Goal: Task Accomplishment & Management: Manage account settings

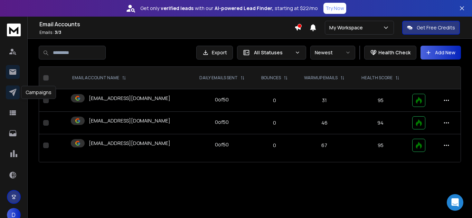
click at [9, 92] on icon at bounding box center [13, 92] width 8 height 8
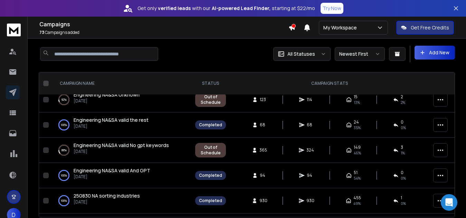
scroll to position [35, 0]
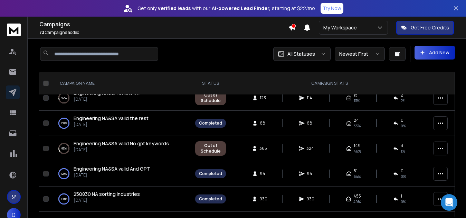
click at [437, 149] on icon "button" at bounding box center [440, 148] width 7 height 7
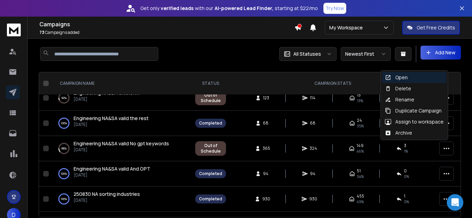
click at [397, 77] on div "Open" at bounding box center [396, 77] width 23 height 7
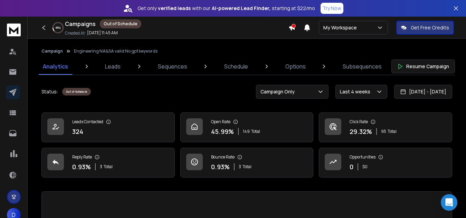
click at [86, 157] on p "Reply Rate" at bounding box center [82, 157] width 20 height 6
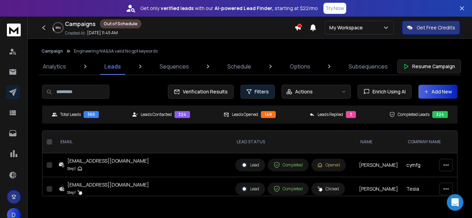
click at [262, 93] on span "Filters" at bounding box center [262, 91] width 14 height 7
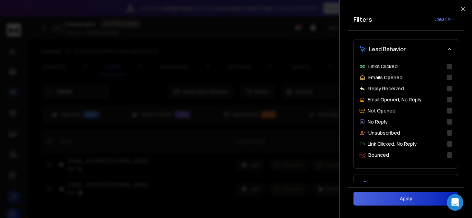
click at [379, 91] on p "Reply Received" at bounding box center [386, 88] width 36 height 7
click at [447, 91] on button "Reply Received" at bounding box center [450, 89] width 6 height 6
click at [414, 189] on div "Apply" at bounding box center [406, 198] width 116 height 22
click at [414, 195] on button "Apply" at bounding box center [405, 198] width 105 height 14
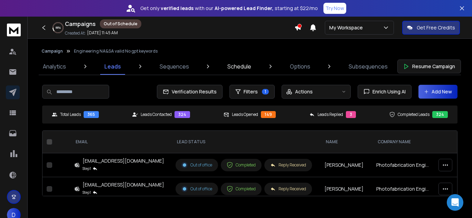
click at [234, 70] on p "Schedule" at bounding box center [239, 66] width 24 height 8
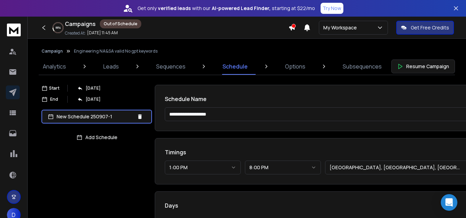
click at [101, 100] on p "[DATE]" at bounding box center [93, 99] width 15 height 6
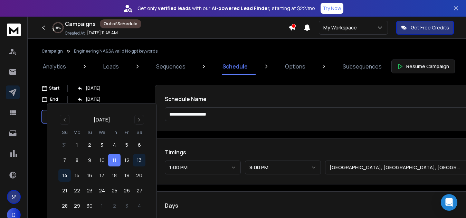
click at [68, 174] on button "14" at bounding box center [64, 175] width 12 height 12
click at [136, 160] on button "13" at bounding box center [139, 160] width 12 height 12
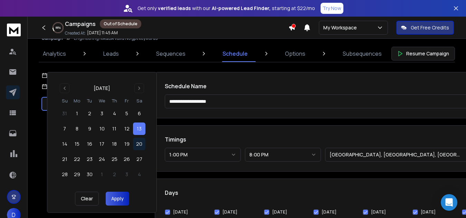
scroll to position [35, 0]
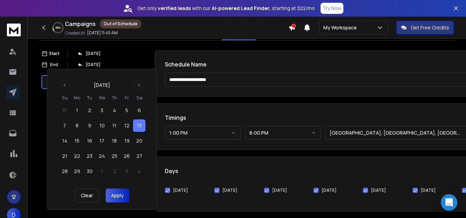
click at [121, 193] on button "Apply" at bounding box center [117, 195] width 23 height 14
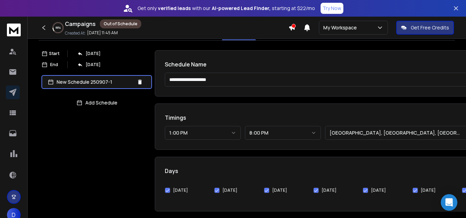
click at [101, 62] on p "[DATE]" at bounding box center [93, 65] width 15 height 6
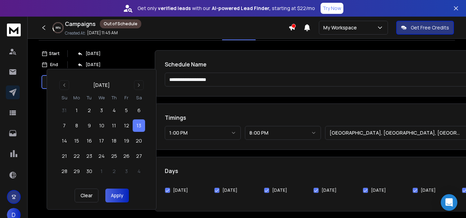
click at [101, 54] on p "[DATE]" at bounding box center [93, 54] width 15 height 6
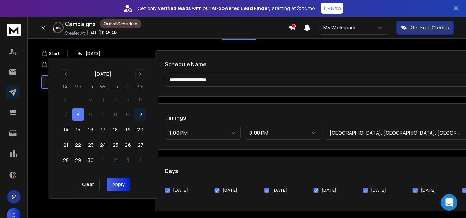
click at [142, 111] on button "13" at bounding box center [140, 114] width 12 height 12
click at [119, 185] on button "Apply" at bounding box center [118, 184] width 23 height 14
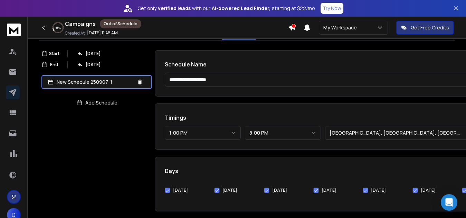
click at [101, 64] on p "[DATE]" at bounding box center [93, 65] width 15 height 6
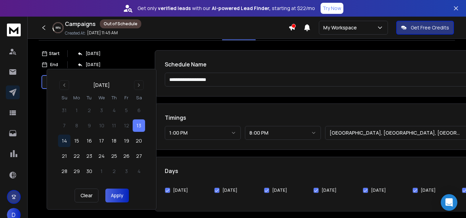
click at [64, 142] on button "14" at bounding box center [64, 140] width 12 height 12
click at [118, 197] on button "Apply" at bounding box center [116, 195] width 23 height 14
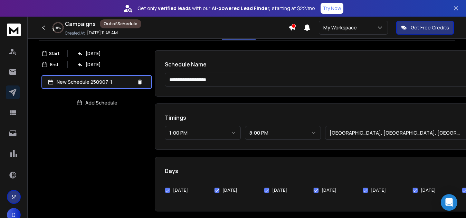
drag, startPoint x: 230, startPoint y: 82, endPoint x: 245, endPoint y: 82, distance: 15.2
click at [230, 82] on input "**********" at bounding box center [325, 80] width 320 height 14
type input "**********"
click at [267, 101] on div "**********" at bounding box center [325, 141] width 340 height 182
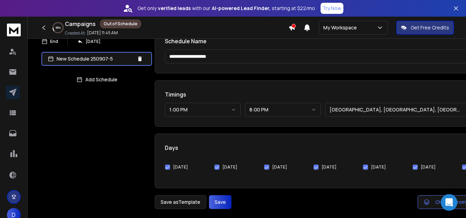
scroll to position [58, 0]
click at [226, 202] on button "Save" at bounding box center [220, 201] width 22 height 14
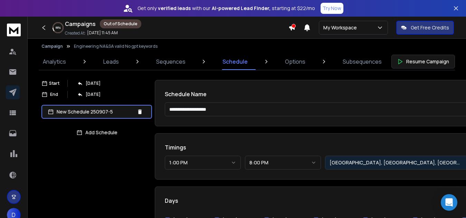
scroll to position [0, 0]
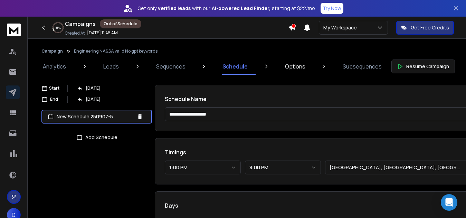
click at [296, 68] on p "Options" at bounding box center [295, 66] width 20 height 8
click at [421, 68] on button "Resume Campaign" at bounding box center [423, 66] width 64 height 14
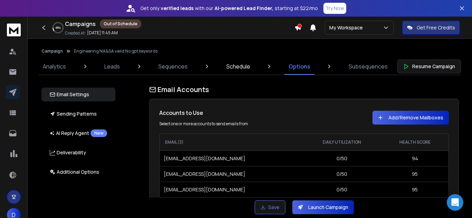
click at [245, 66] on p "Schedule" at bounding box center [238, 66] width 24 height 8
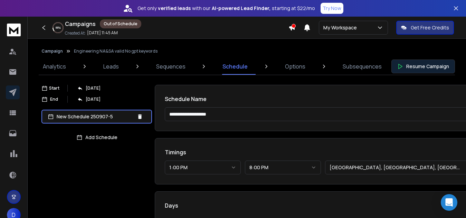
click at [417, 68] on button "Resume Campaign" at bounding box center [423, 66] width 64 height 14
click at [101, 85] on p "[DATE]" at bounding box center [93, 88] width 15 height 6
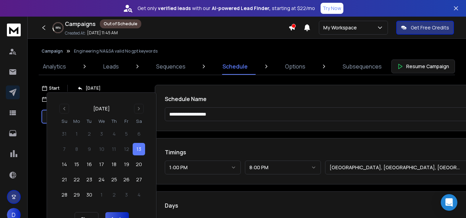
click at [79, 149] on td "8" at bounding box center [76, 149] width 12 height 12
click at [77, 149] on td "8" at bounding box center [76, 149] width 12 height 12
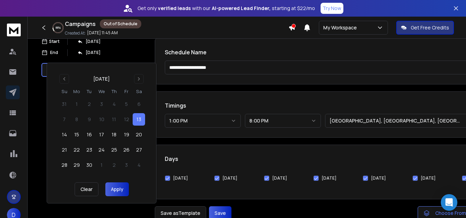
scroll to position [58, 0]
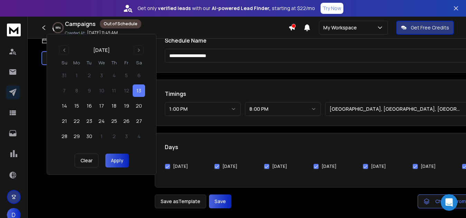
click at [117, 159] on button "Apply" at bounding box center [116, 160] width 23 height 14
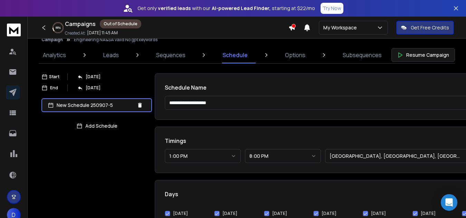
scroll to position [0, 0]
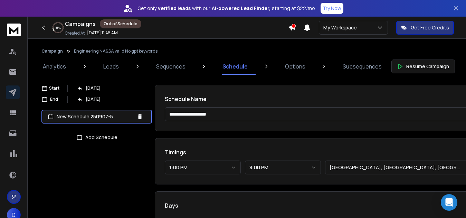
click at [101, 98] on p "[DATE]" at bounding box center [93, 99] width 15 height 6
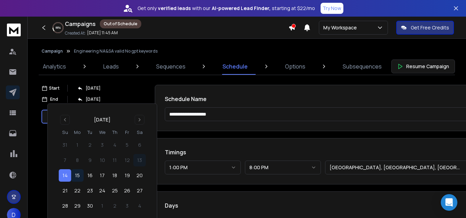
click at [80, 174] on button "15" at bounding box center [77, 175] width 12 height 12
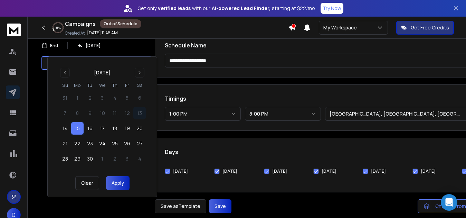
scroll to position [58, 0]
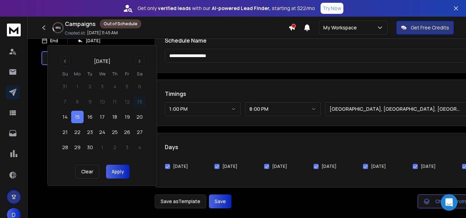
click at [119, 176] on button "Apply" at bounding box center [117, 171] width 23 height 14
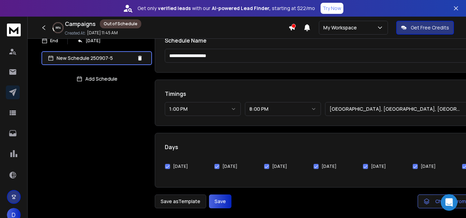
click at [221, 200] on button "Save" at bounding box center [220, 201] width 22 height 14
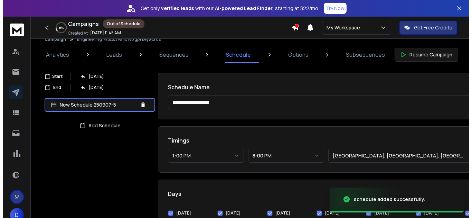
scroll to position [0, 0]
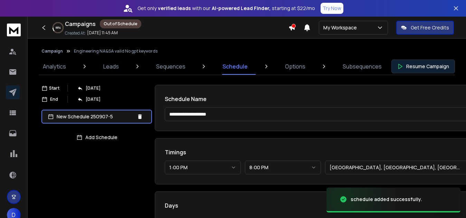
click at [429, 64] on button "Resume Campaign" at bounding box center [423, 66] width 64 height 14
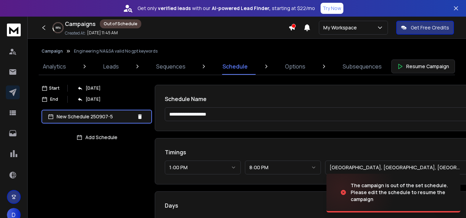
click at [236, 116] on input "**********" at bounding box center [325, 114] width 320 height 14
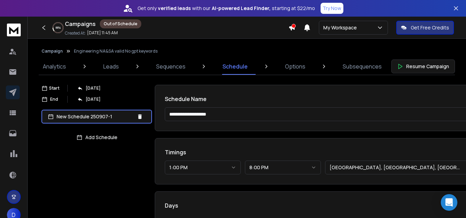
type input "**********"
click at [262, 96] on h1 "Schedule Name" at bounding box center [325, 99] width 320 height 8
click at [436, 67] on button "Resume Campaign" at bounding box center [423, 66] width 64 height 14
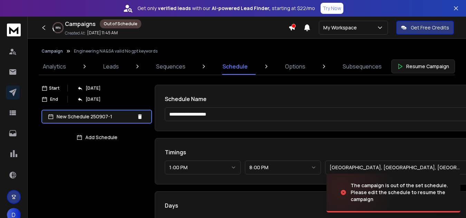
click at [257, 103] on h1 "Schedule Name" at bounding box center [325, 99] width 320 height 8
click at [15, 72] on icon at bounding box center [12, 72] width 7 height 6
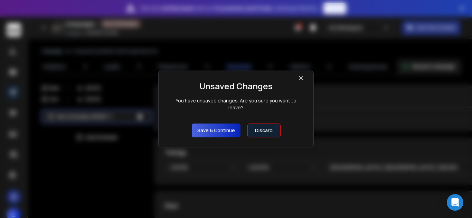
click at [264, 128] on button "Discard" at bounding box center [263, 130] width 33 height 14
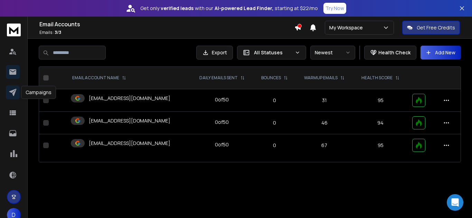
click at [10, 91] on icon at bounding box center [12, 91] width 7 height 7
